Goal: Task Accomplishment & Management: Manage account settings

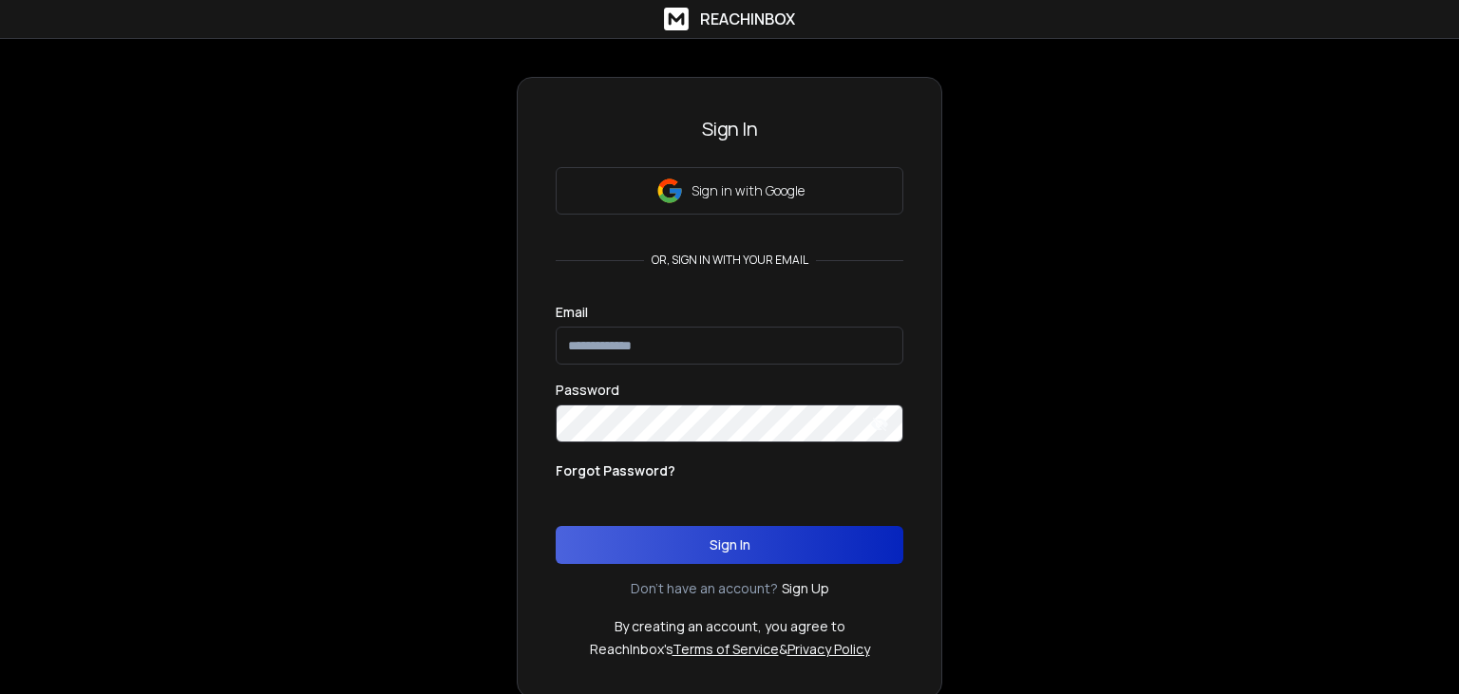
click at [629, 345] on input "email" at bounding box center [730, 346] width 348 height 38
type input "**********"
click at [793, 130] on button "Later" at bounding box center [789, 122] width 85 height 47
click at [712, 556] on button "Sign In" at bounding box center [730, 545] width 348 height 38
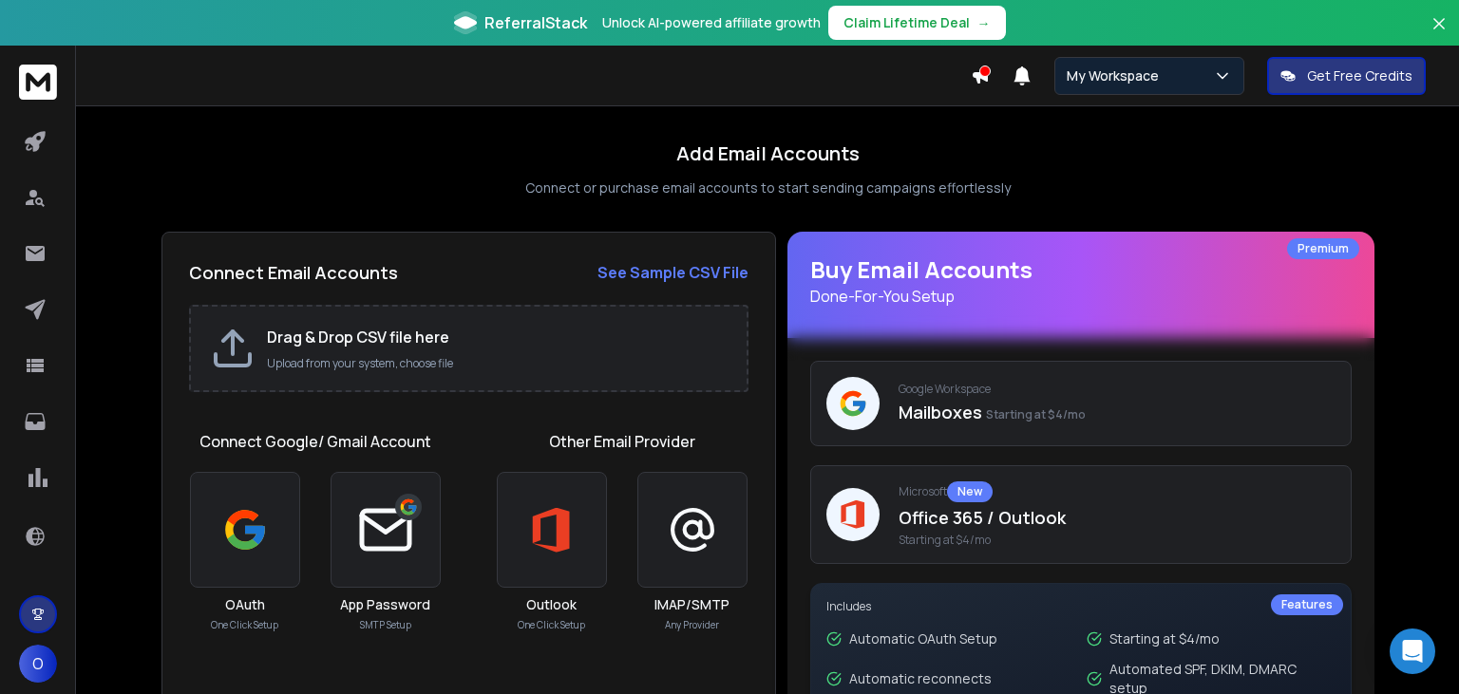
click at [1111, 82] on p "My Workspace" at bounding box center [1117, 75] width 100 height 19
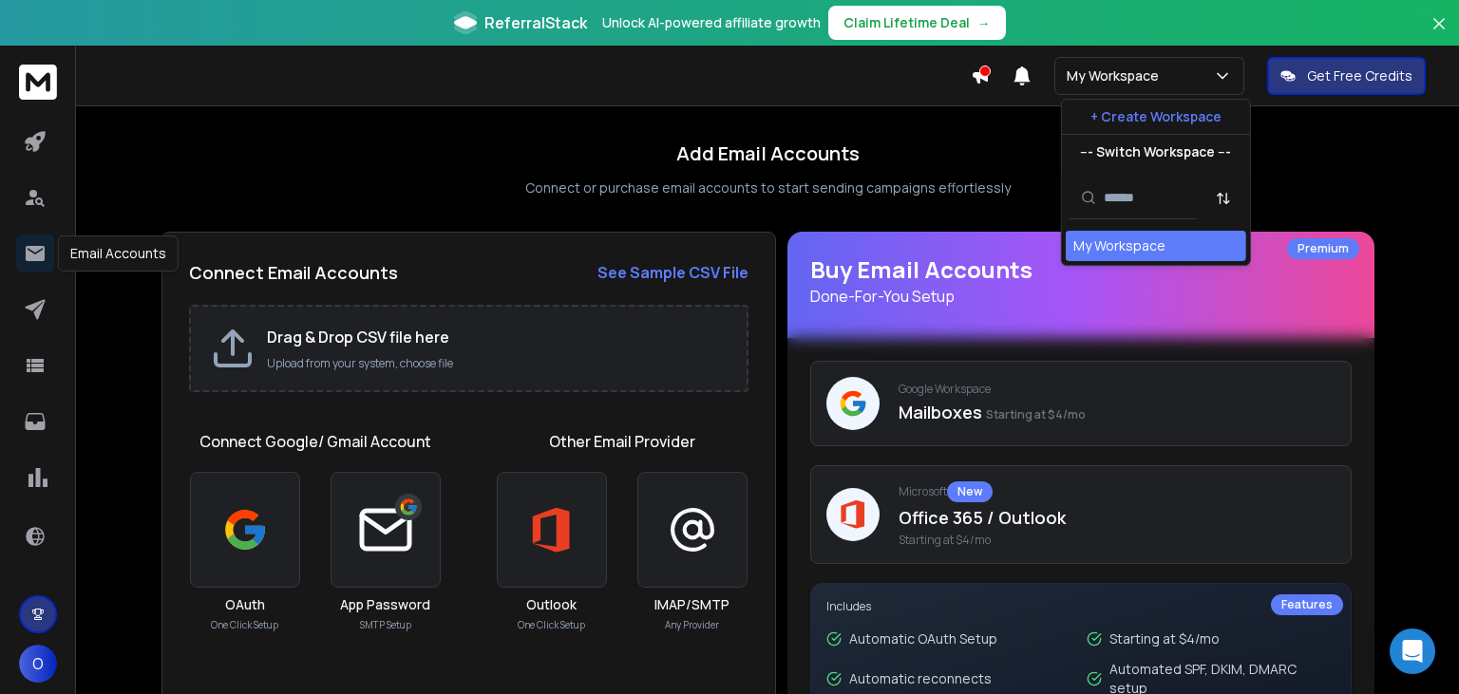
click at [33, 255] on icon at bounding box center [35, 253] width 19 height 15
